Goal: Communication & Community: Answer question/provide support

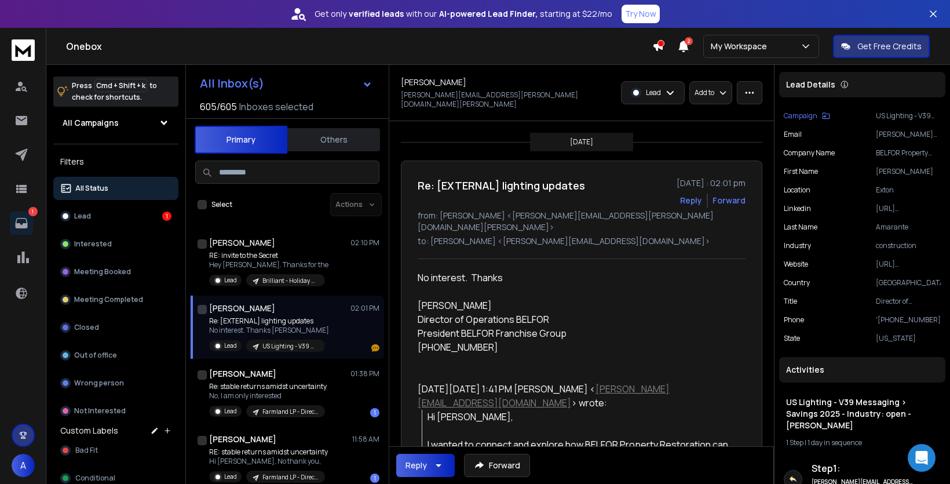
scroll to position [99, 0]
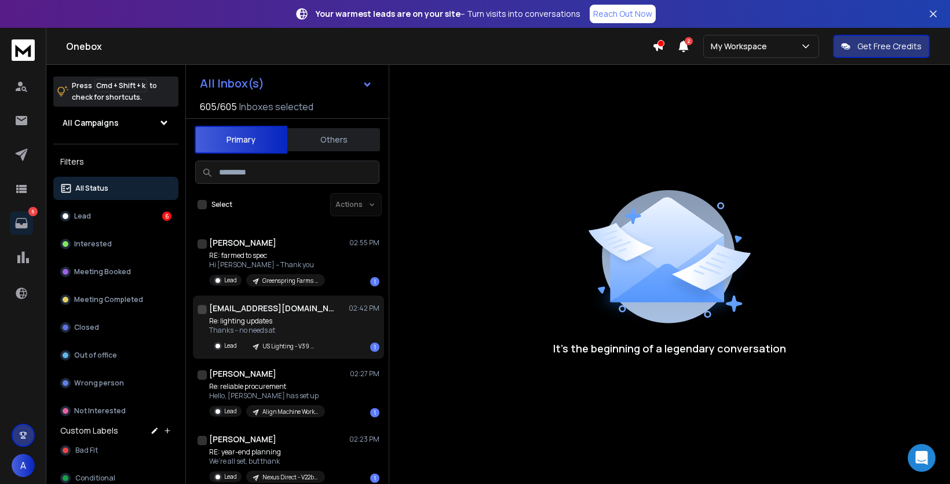
click at [290, 319] on p "Re: lighting updates" at bounding box center [267, 320] width 116 height 9
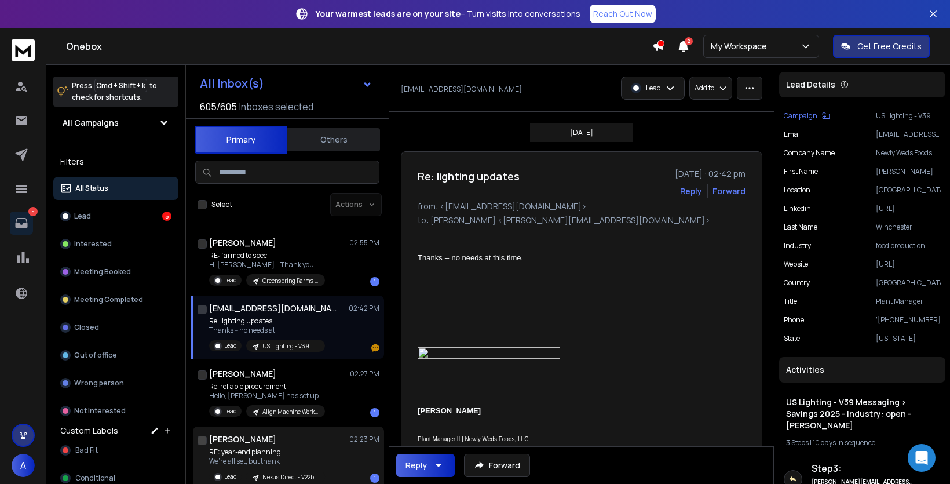
click at [287, 462] on p "We’re all set, but thank" at bounding box center [267, 461] width 116 height 9
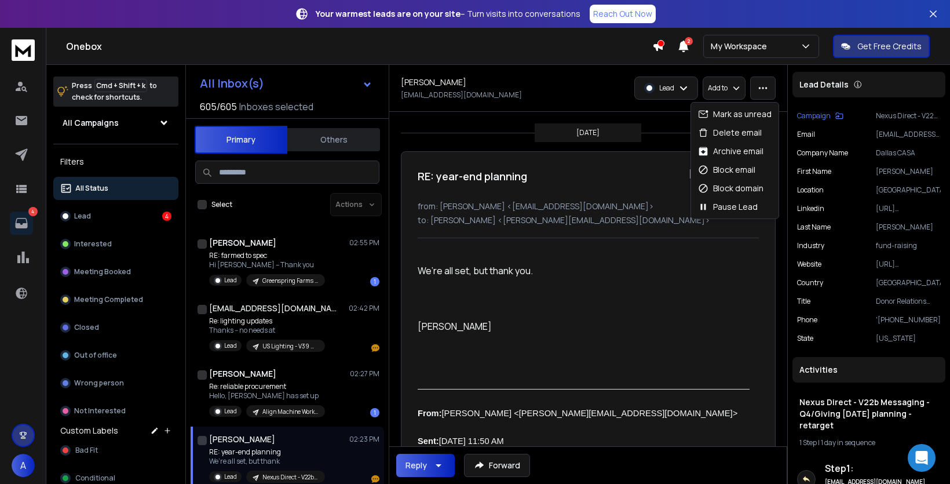
click at [763, 89] on icon "button" at bounding box center [763, 88] width 10 height 10
click at [493, 475] on button "Forward" at bounding box center [497, 465] width 66 height 23
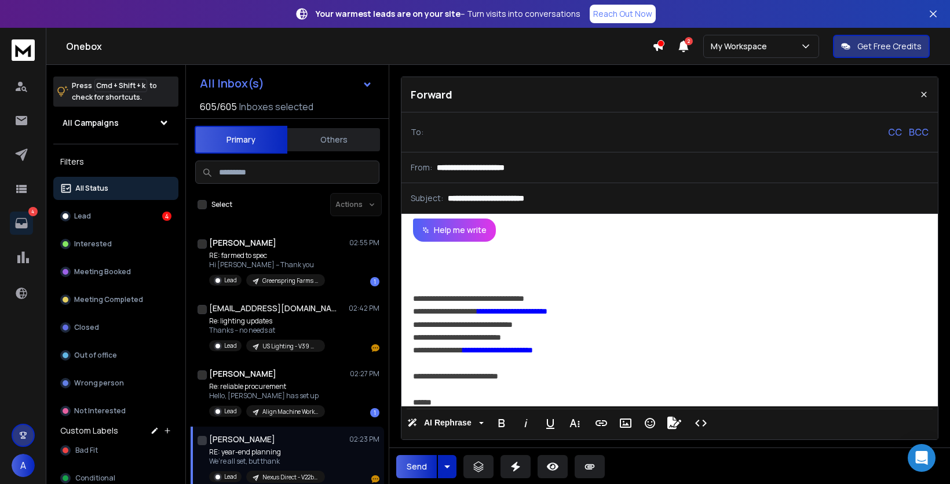
click at [457, 123] on input at bounding box center [468, 132] width 81 height 21
type input "**********"
click at [414, 470] on button "Send" at bounding box center [416, 466] width 41 height 23
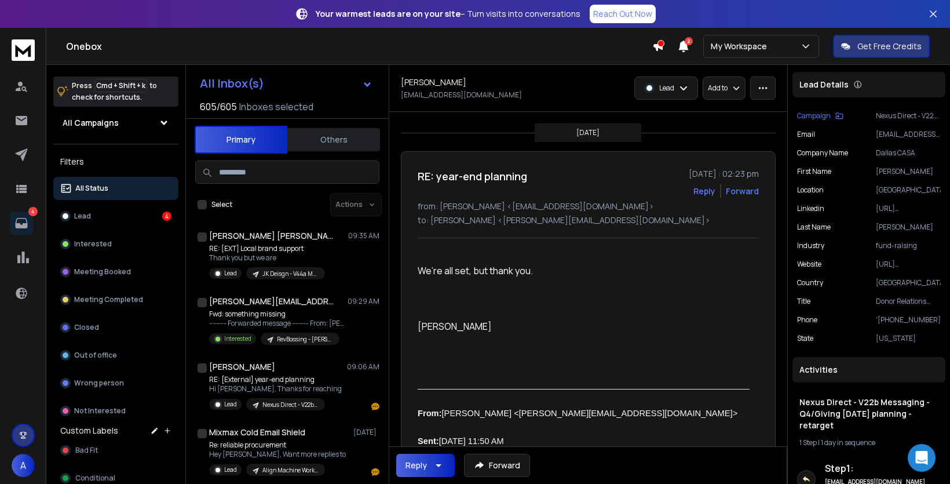
scroll to position [668, 0]
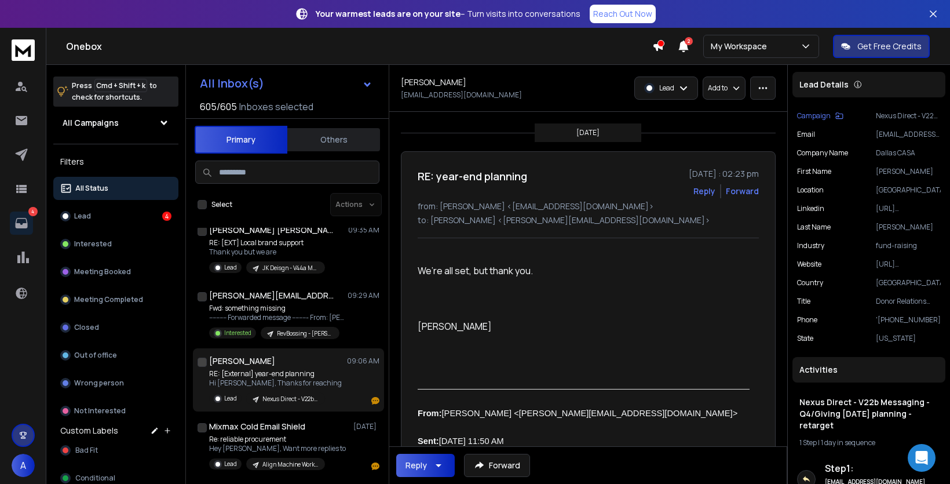
click at [270, 377] on p "RE: [External] year-end planning" at bounding box center [275, 373] width 133 height 9
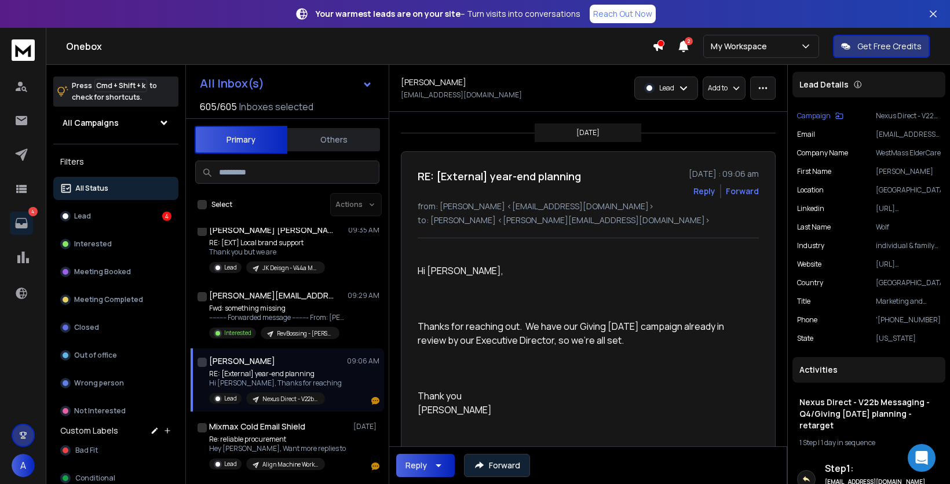
click at [490, 468] on button "Forward" at bounding box center [497, 465] width 66 height 23
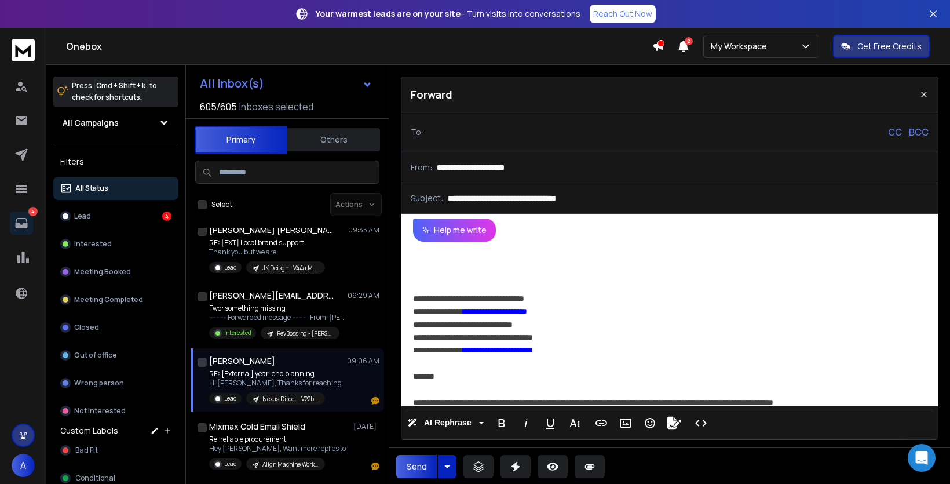
click at [439, 132] on input at bounding box center [468, 132] width 81 height 21
type input "**********"
click at [448, 266] on div at bounding box center [669, 272] width 513 height 13
click at [421, 467] on button "Send" at bounding box center [416, 466] width 41 height 23
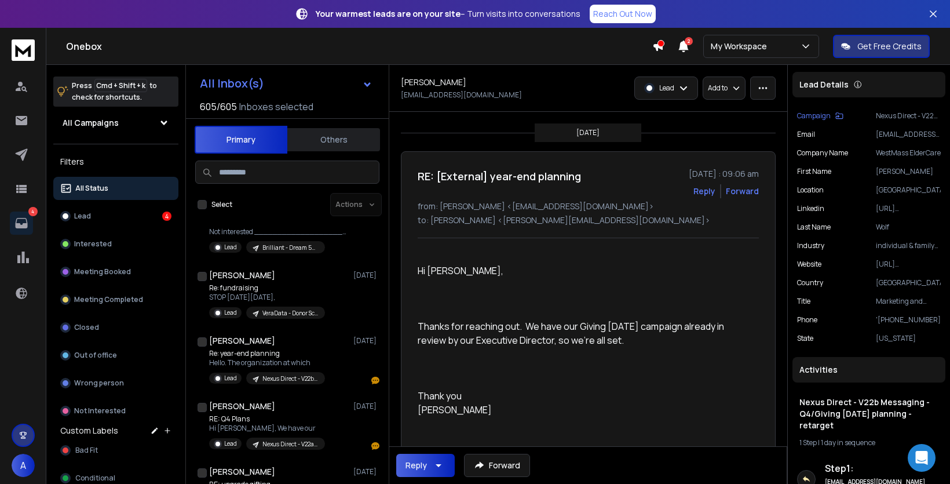
scroll to position [1037, 0]
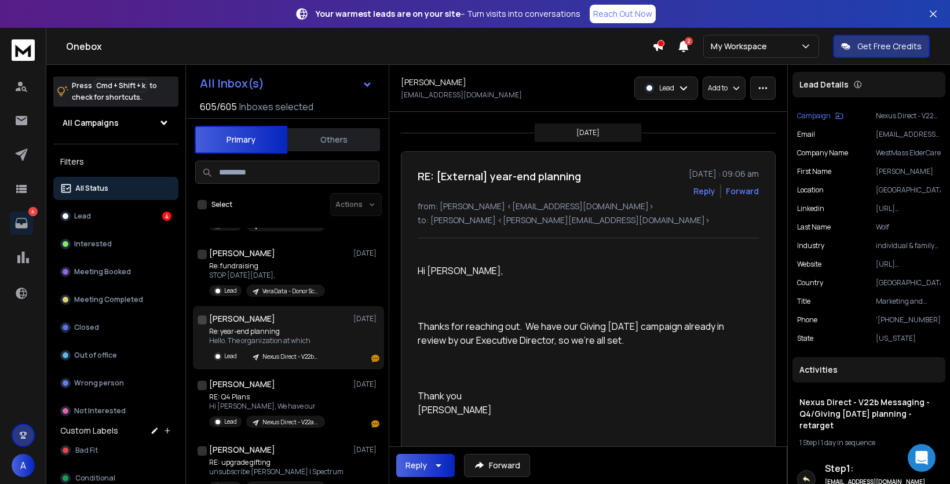
click at [202, 322] on button "button" at bounding box center [202, 319] width 9 height 9
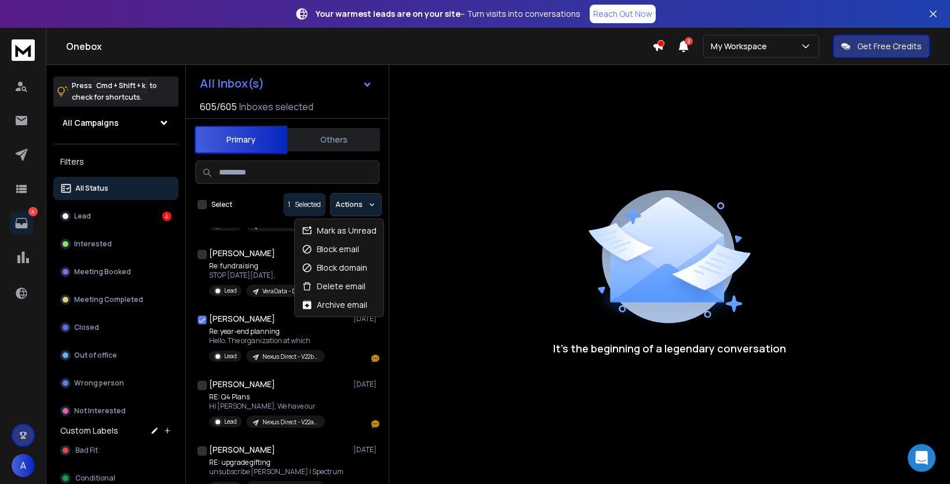
click at [351, 208] on p "Actions" at bounding box center [348, 204] width 27 height 9
click at [339, 283] on div "Delete email" at bounding box center [334, 286] width 64 height 12
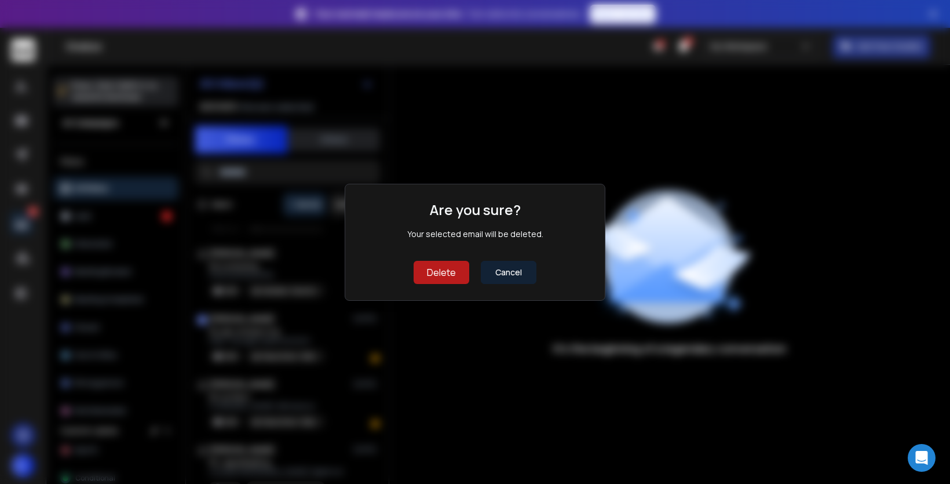
click at [428, 272] on button "Delete" at bounding box center [442, 272] width 56 height 23
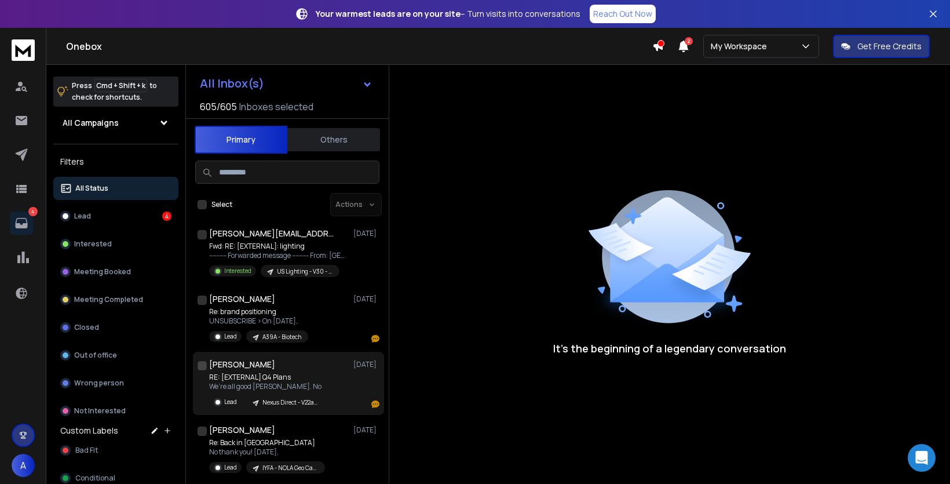
scroll to position [1390, 0]
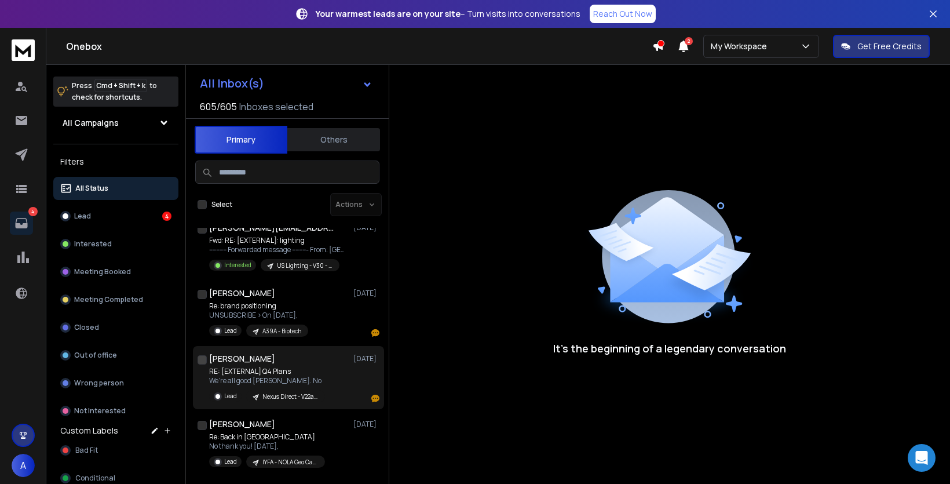
click at [314, 370] on p "RE: [EXTERNAL] Q4 Plans" at bounding box center [267, 371] width 116 height 9
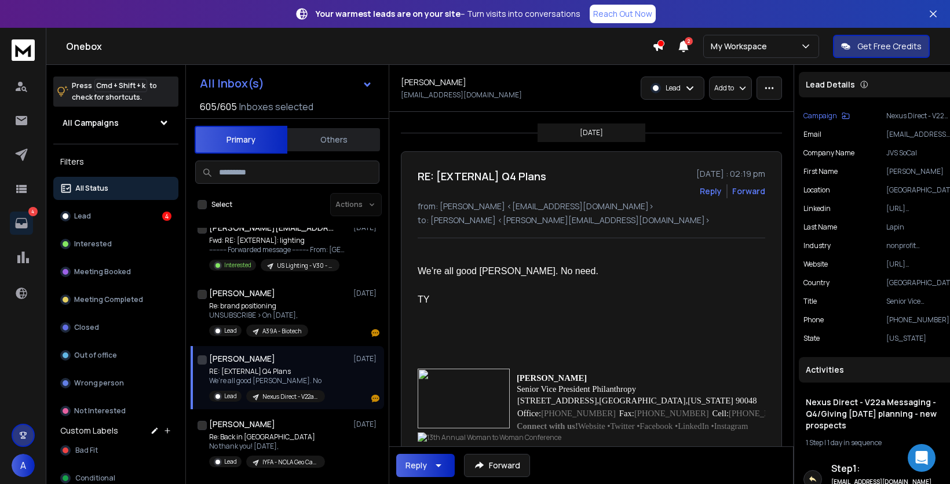
click at [928, 264] on p "https://jvs-socal.org" at bounding box center [919, 264] width 65 height 9
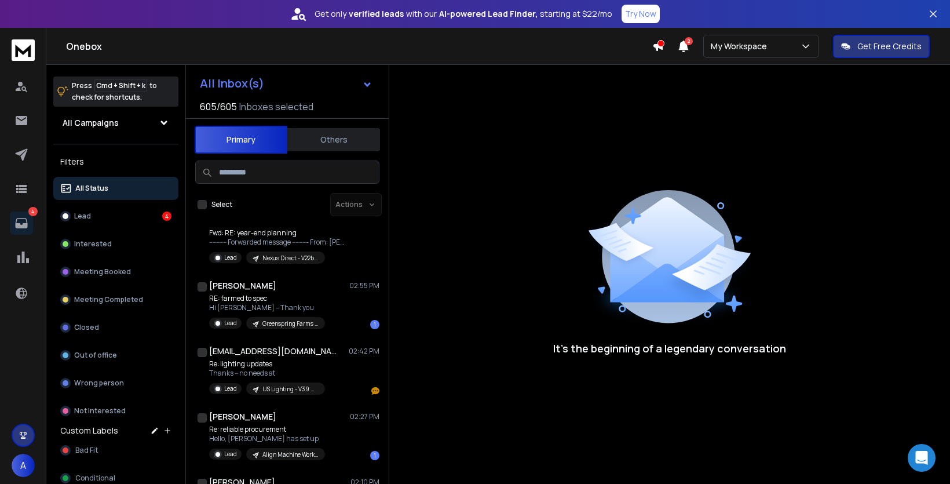
scroll to position [60, 0]
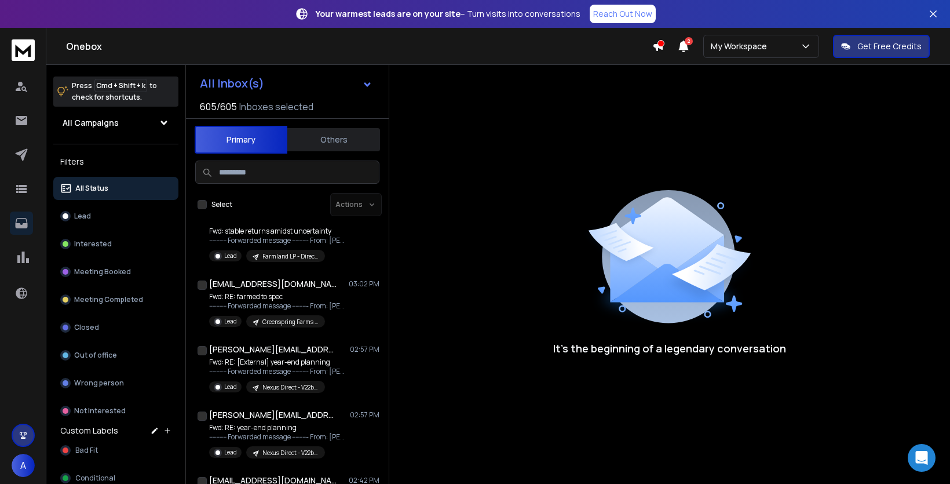
scroll to position [243, 0]
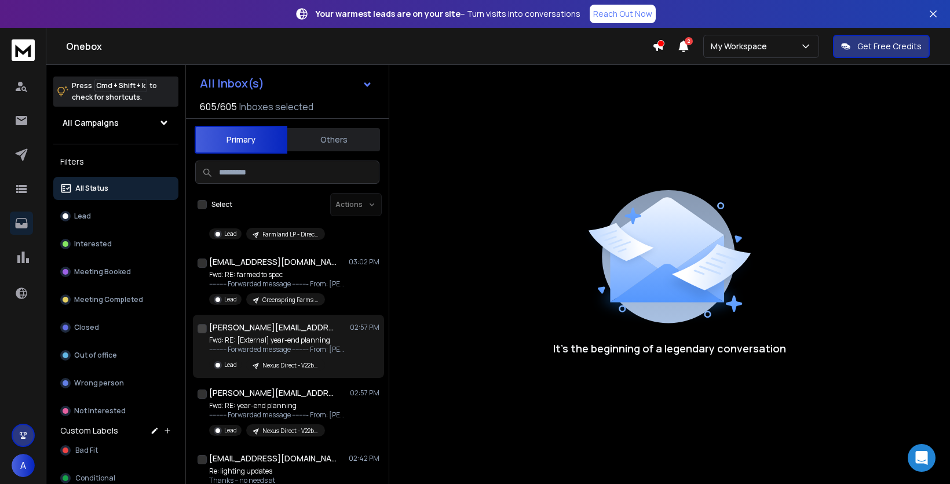
click at [321, 327] on div "chris@revboss.com 02:57 PM" at bounding box center [294, 328] width 170 height 12
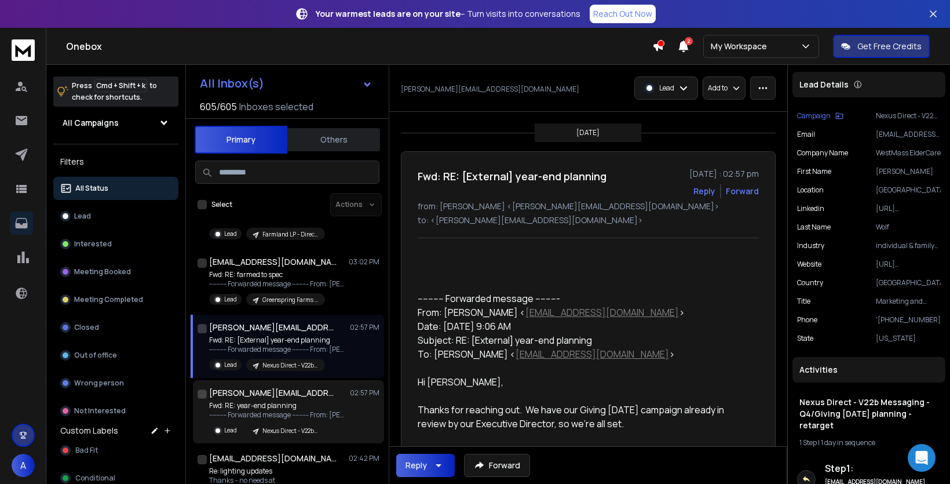
click at [290, 406] on p "Fwd: RE: year-end planning" at bounding box center [278, 405] width 139 height 9
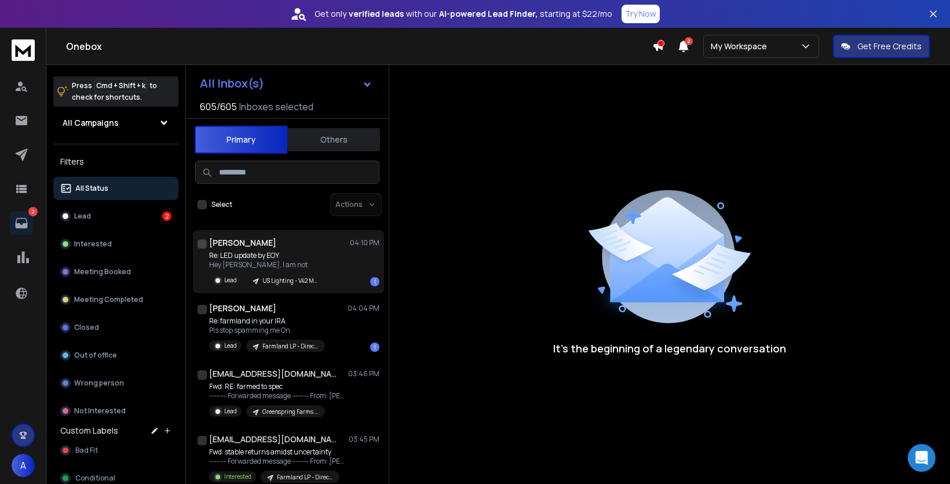
click at [307, 249] on div "[PERSON_NAME] 04:10 PM Re: LED update by EOY Hey [PERSON_NAME], I am not Lead U…" at bounding box center [294, 261] width 170 height 49
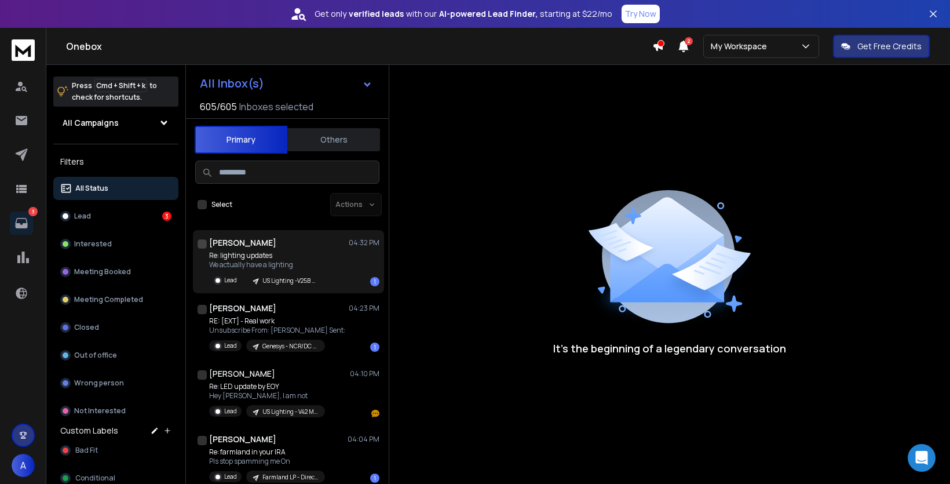
click at [320, 245] on div "Alex Dinwiddie 04:32 PM" at bounding box center [294, 243] width 170 height 12
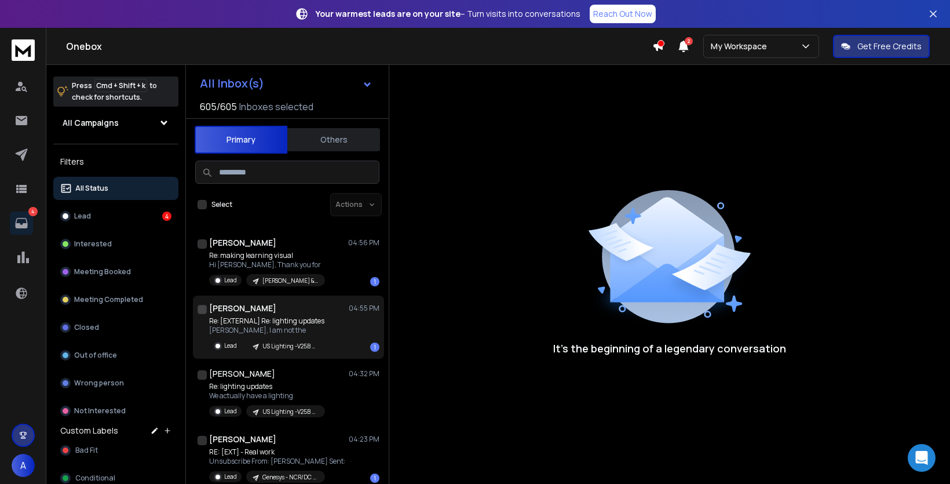
click at [319, 320] on p "Re: [EXTERNAL] Re: lighting updates" at bounding box center [267, 320] width 116 height 9
